Goal: Task Accomplishment & Management: Manage account settings

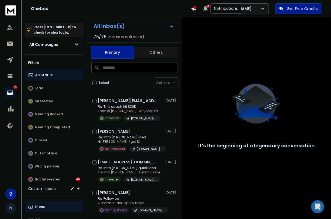
click at [235, 11] on div "Notifications" at bounding box center [226, 9] width 31 height 10
click at [249, 7] on div "[DOMAIN_NAME]" at bounding box center [241, 8] width 47 height 5
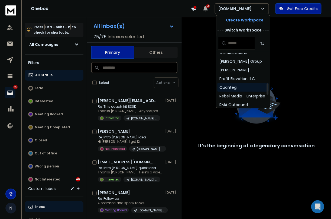
scroll to position [169, 0]
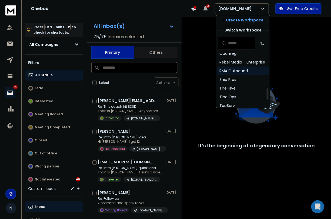
click at [237, 71] on div "RMA Outbound" at bounding box center [234, 70] width 28 height 5
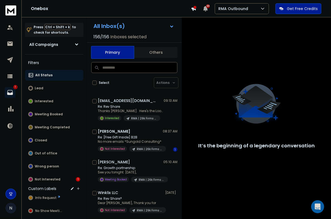
click at [143, 74] on div "Select Actions jpatomson@indigostone.com 09:13 AM Re: Rev Share Thanks Jason. H…" at bounding box center [134, 157] width 95 height 195
click at [141, 70] on input at bounding box center [134, 67] width 86 height 11
paste input "**********"
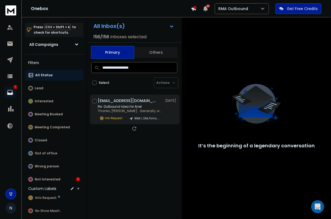
type input "**********"
click at [137, 102] on h1 "grant@compliancemanagers.co.uk" at bounding box center [128, 100] width 60 height 5
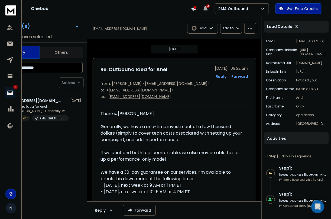
scroll to position [5, 101]
click at [298, 113] on p "operations consulting companies" at bounding box center [311, 115] width 30 height 4
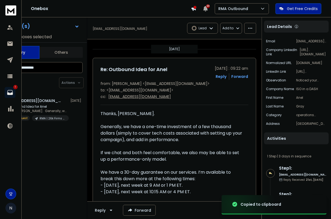
click at [303, 48] on p "https://www.linkedin.com/company/isoinadash" at bounding box center [313, 52] width 27 height 9
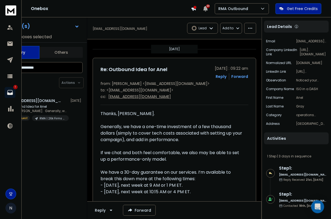
click at [210, 23] on div "Lead" at bounding box center [202, 28] width 30 height 10
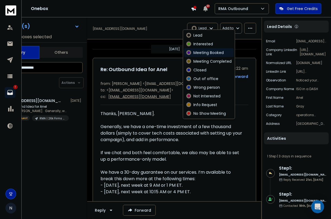
click at [208, 51] on p "Meeting Booked" at bounding box center [208, 52] width 30 height 5
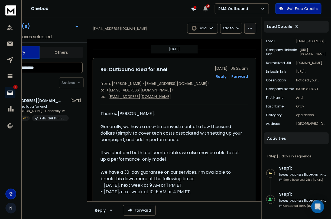
click at [244, 25] on button "button" at bounding box center [250, 28] width 12 height 11
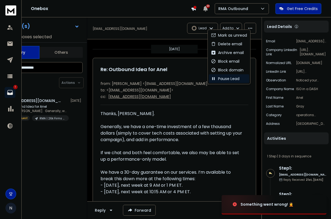
click at [233, 76] on div "Pause Lead" at bounding box center [225, 78] width 28 height 5
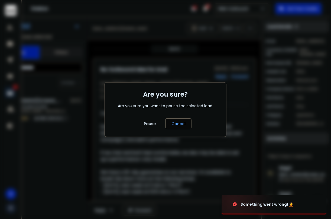
click at [154, 128] on button "Pause" at bounding box center [150, 123] width 21 height 11
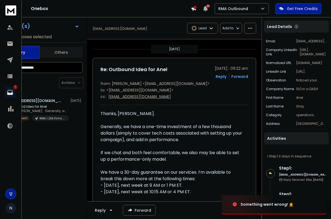
click at [202, 24] on div "Lead" at bounding box center [202, 28] width 30 height 10
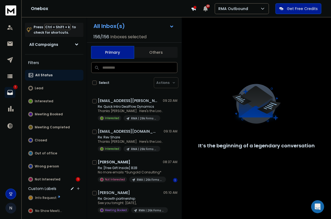
click at [143, 69] on input at bounding box center [134, 67] width 86 height 11
paste input "**********"
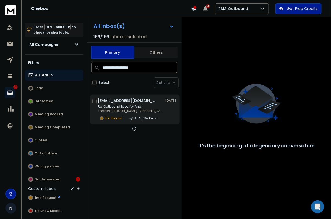
type input "**********"
click at [152, 101] on h1 "grant@compliancemanagers.co.uk" at bounding box center [128, 100] width 60 height 5
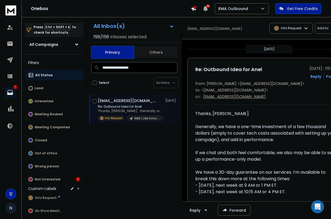
click at [286, 30] on div "Info Request" at bounding box center [291, 28] width 43 height 10
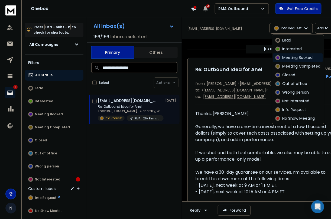
click at [280, 60] on div "Meeting Booked" at bounding box center [294, 57] width 37 height 5
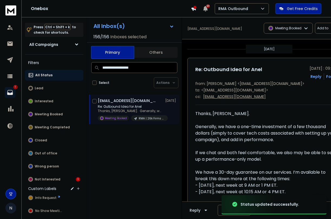
click at [319, 30] on div "Add to" at bounding box center [325, 28] width 21 height 10
drag, startPoint x: 294, startPoint y: 87, endPoint x: 271, endPoint y: 98, distance: 25.5
click at [294, 88] on p "to: <grant@compliancemanagers.co.uk>" at bounding box center [269, 89] width 148 height 5
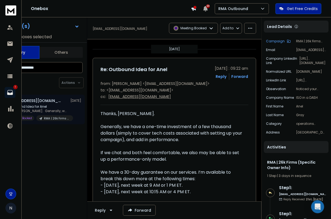
scroll to position [0, 60]
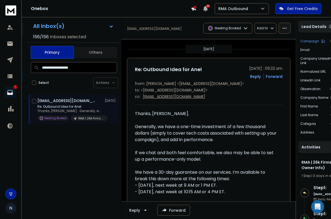
click at [281, 31] on button "button" at bounding box center [285, 28] width 12 height 11
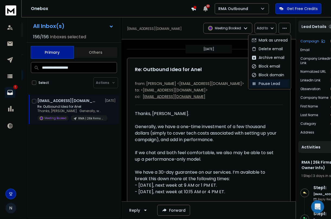
click at [270, 81] on div "Pause Lead" at bounding box center [266, 83] width 28 height 5
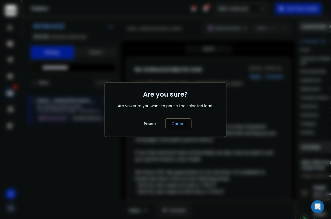
click at [142, 125] on button "Pause" at bounding box center [150, 123] width 21 height 11
